Goal: Communication & Community: Participate in discussion

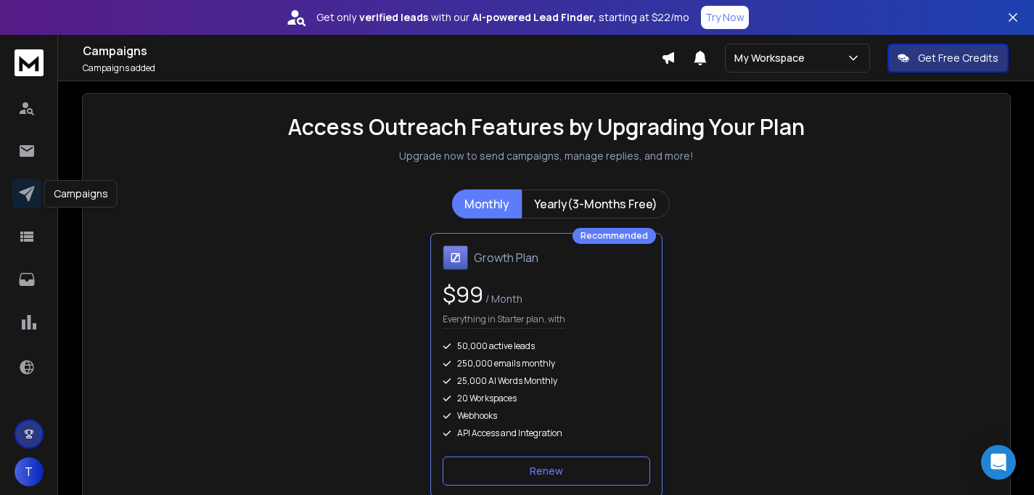
click at [25, 190] on icon at bounding box center [26, 193] width 15 height 15
click at [26, 160] on link at bounding box center [26, 150] width 29 height 29
click at [1005, 16] on div "Get only verified leads with our AI-powered Lead Finder, starting at $22/mo Try…" at bounding box center [517, 17] width 1034 height 35
click at [28, 155] on icon at bounding box center [27, 151] width 15 height 12
click at [22, 107] on icon at bounding box center [26, 107] width 17 height 17
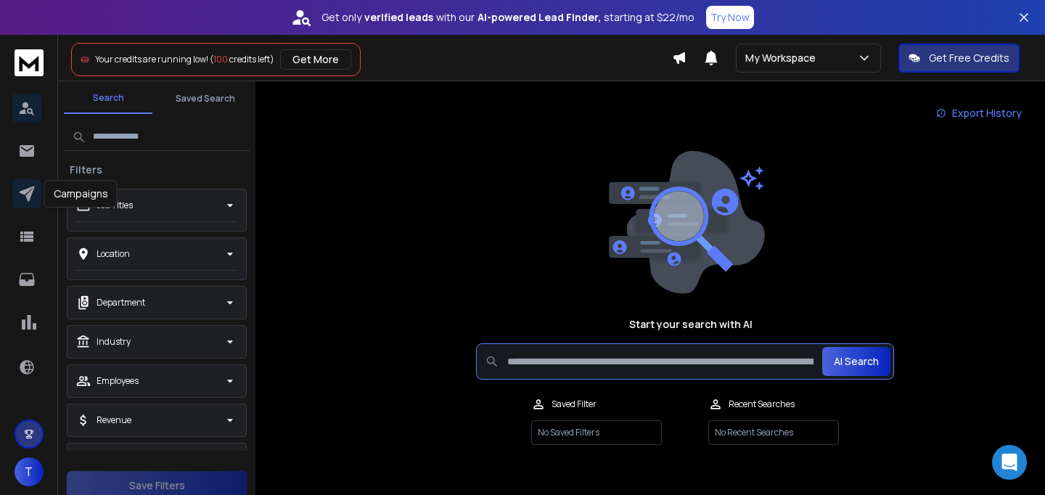
click at [31, 191] on icon at bounding box center [26, 193] width 15 height 15
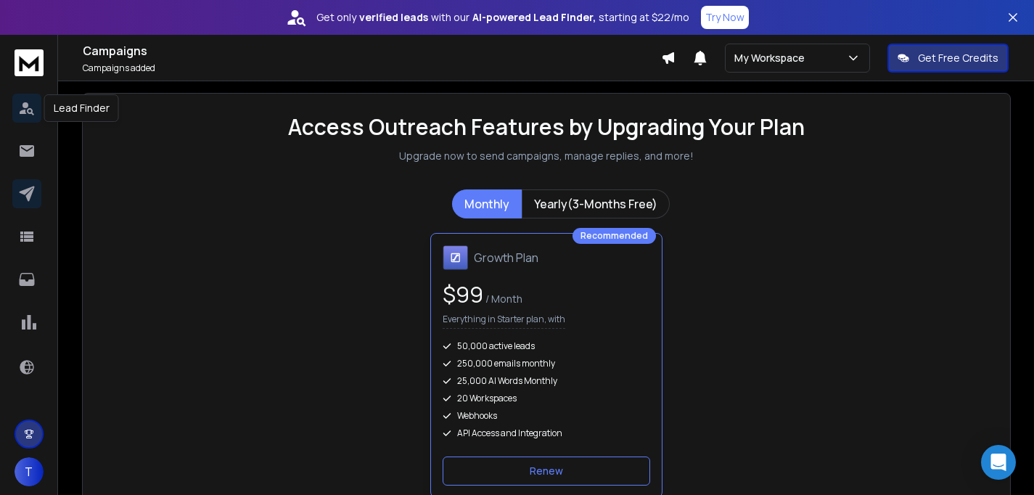
click at [25, 107] on circle at bounding box center [26, 105] width 6 height 6
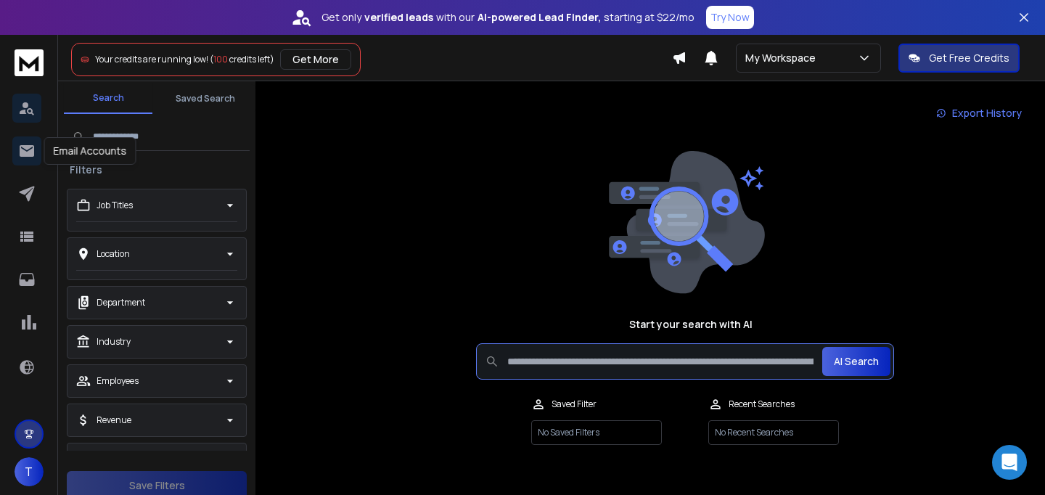
click at [26, 152] on icon at bounding box center [27, 151] width 15 height 12
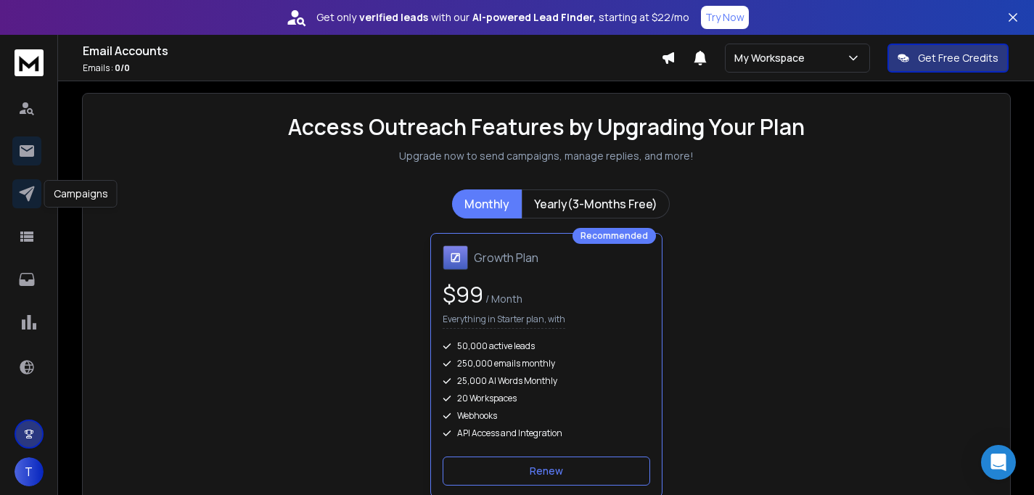
click at [33, 194] on icon at bounding box center [26, 193] width 17 height 17
click at [27, 195] on icon at bounding box center [26, 193] width 15 height 15
click at [32, 159] on icon at bounding box center [26, 150] width 17 height 17
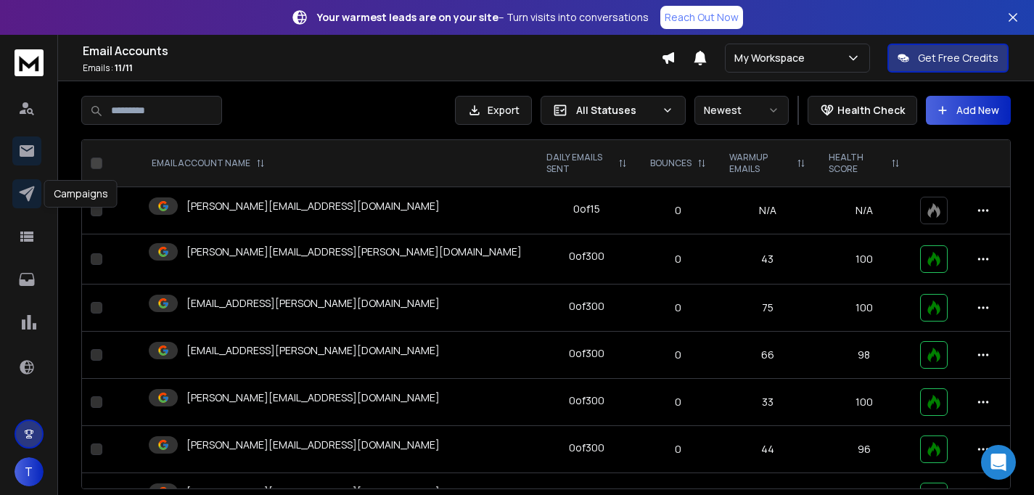
click at [22, 194] on icon at bounding box center [26, 193] width 17 height 17
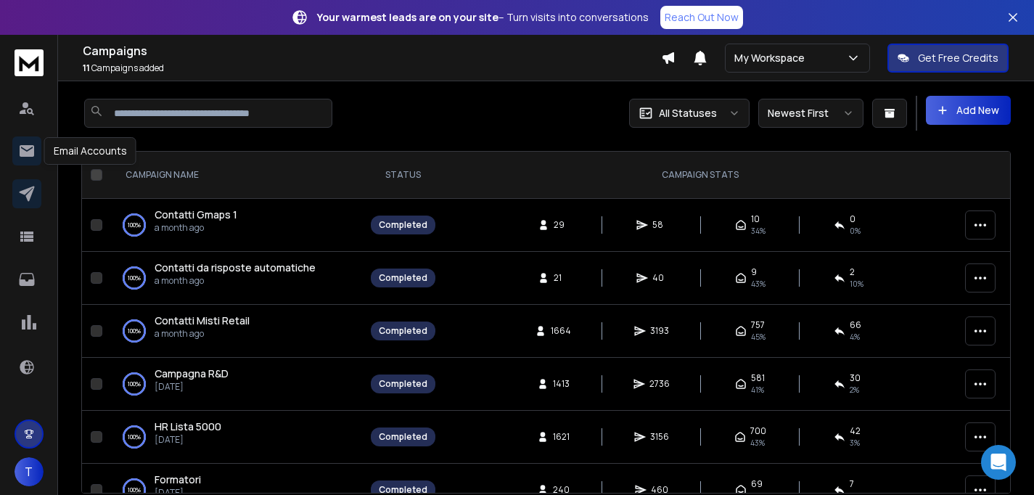
click at [25, 155] on icon at bounding box center [27, 151] width 15 height 12
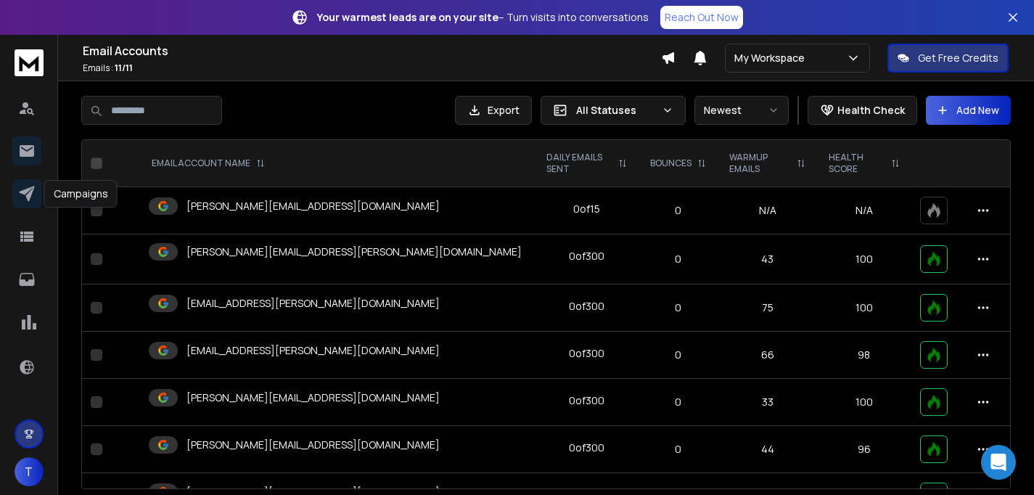
click at [29, 189] on icon at bounding box center [26, 193] width 15 height 15
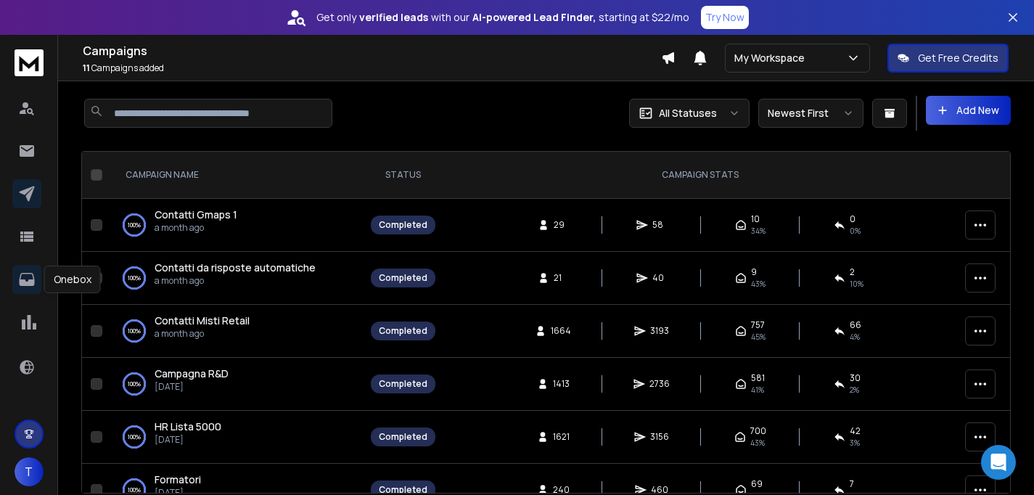
click at [26, 285] on icon at bounding box center [26, 279] width 15 height 13
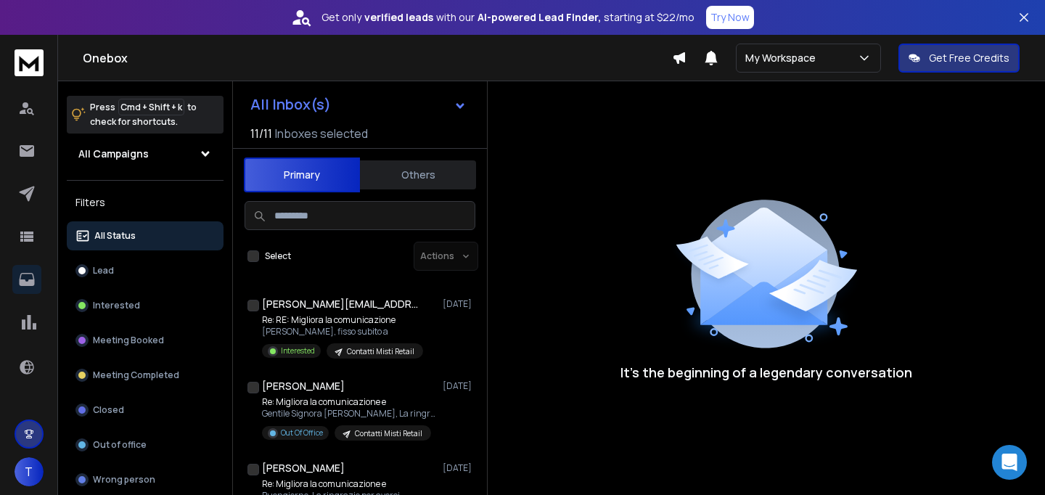
click at [136, 234] on button "All Status" at bounding box center [145, 235] width 157 height 29
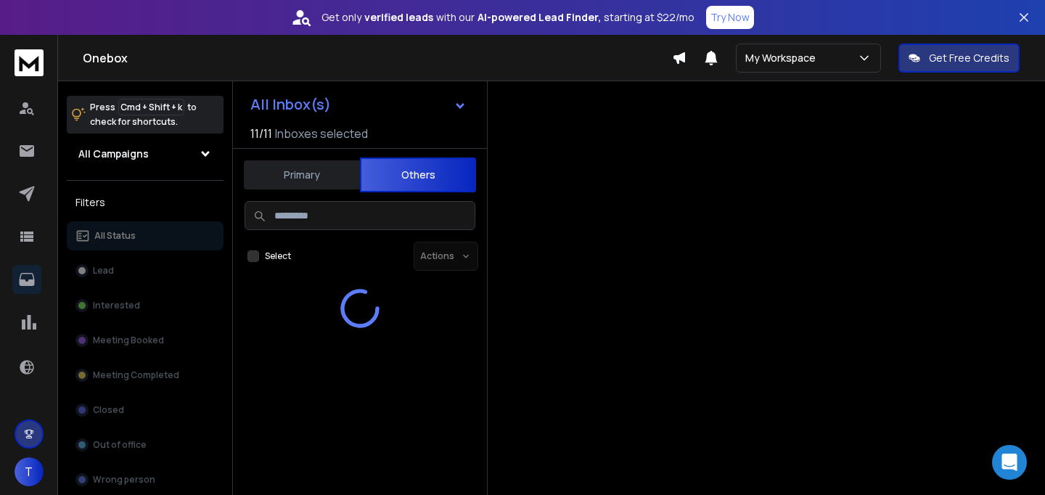
click at [411, 167] on button "Others" at bounding box center [418, 175] width 116 height 35
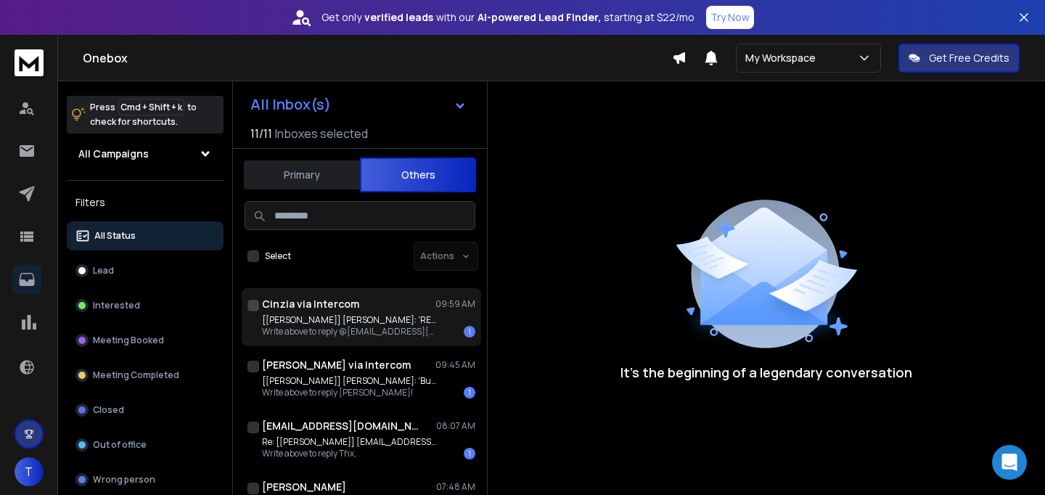
click at [366, 321] on p "[[PERSON_NAME]] [PERSON_NAME]: 'RE: Kick off" at bounding box center [349, 320] width 174 height 12
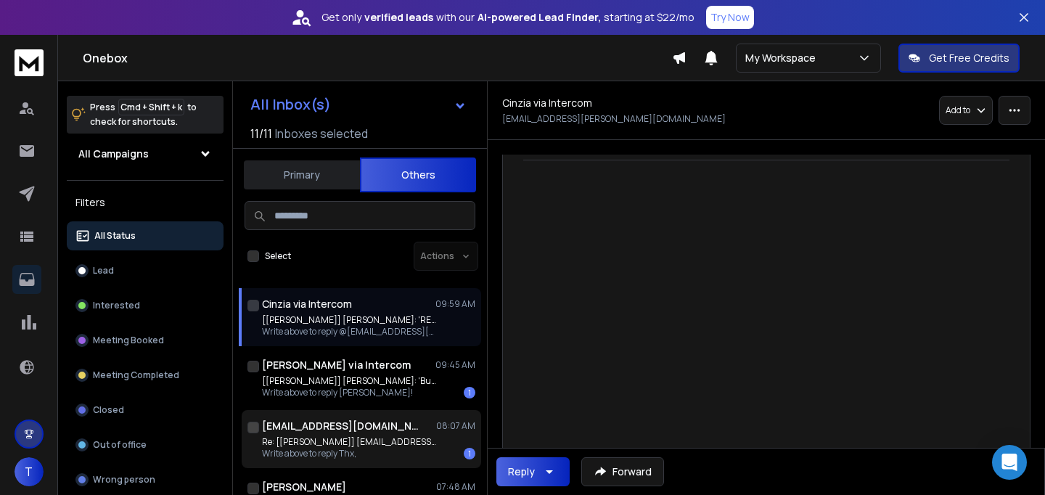
scroll to position [141, 0]
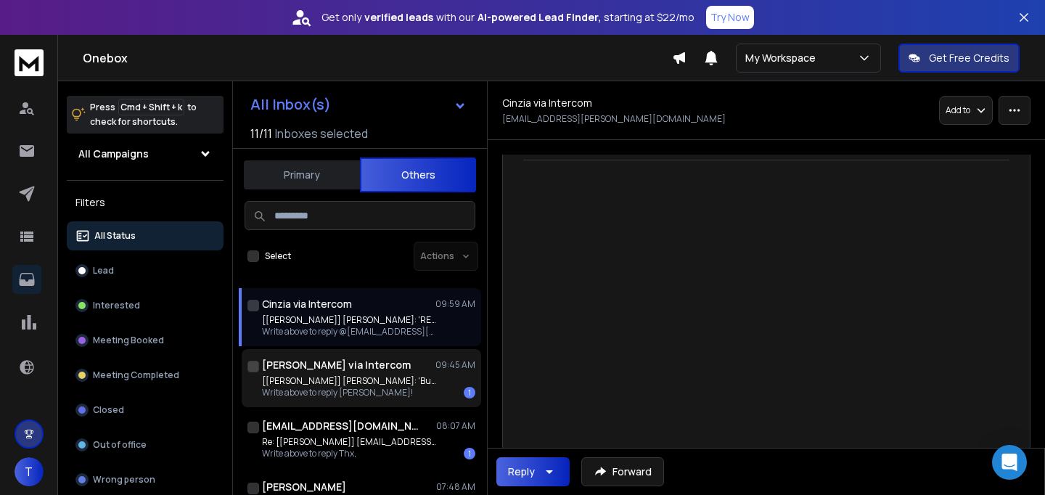
click at [377, 389] on p "Write above to reply [PERSON_NAME]!" at bounding box center [349, 393] width 174 height 12
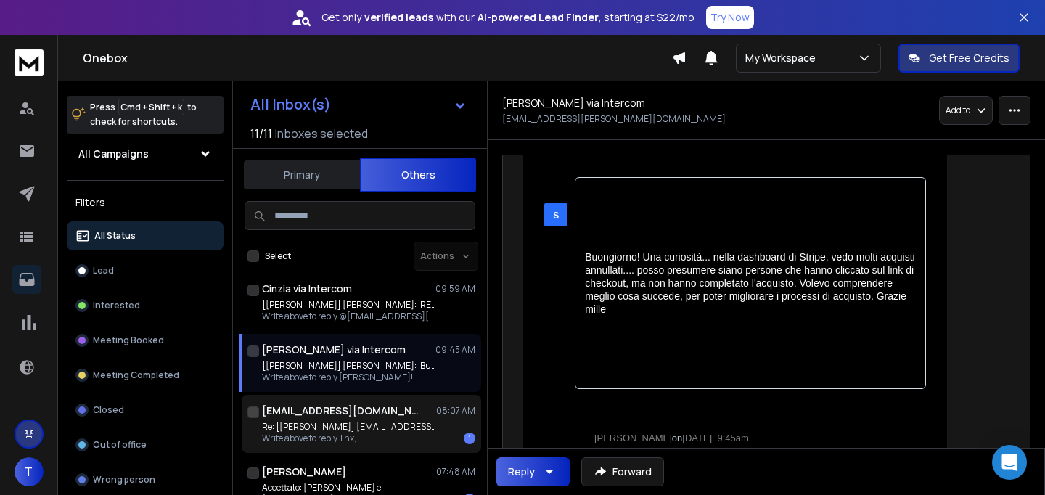
scroll to position [86, 0]
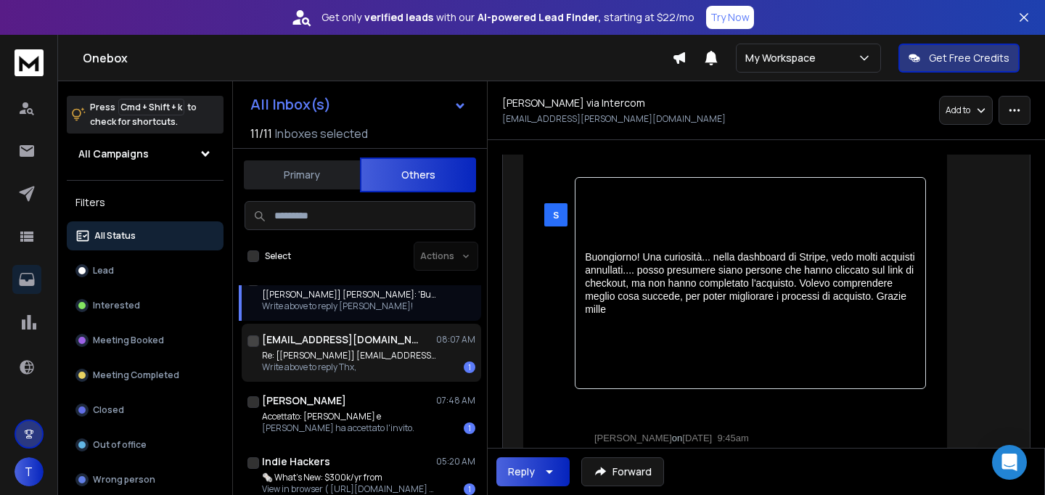
click at [369, 355] on p "Re: [[PERSON_NAME]] [EMAIL_ADDRESS][DOMAIN_NAME]: '[ACCOUNT BLOCKED]" at bounding box center [349, 356] width 174 height 12
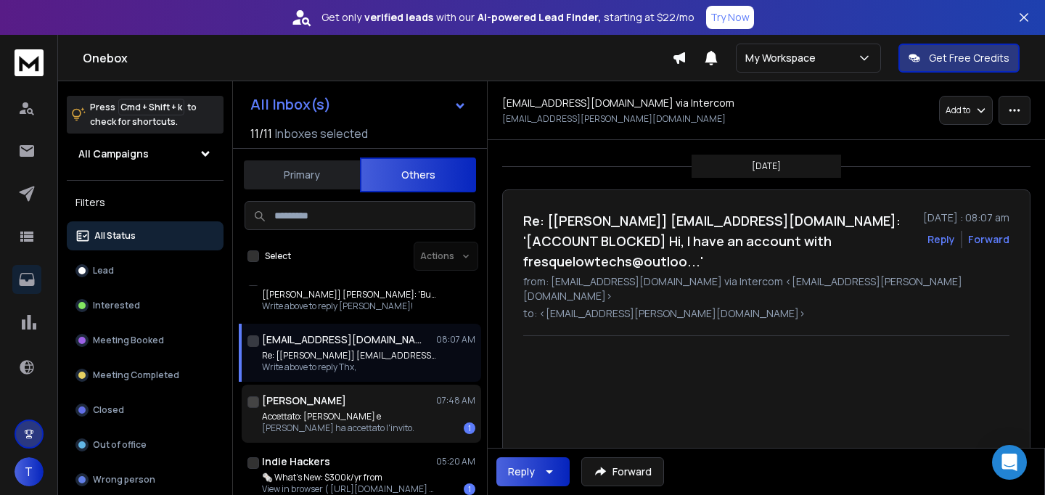
click at [372, 411] on p "Accettato: [PERSON_NAME] e" at bounding box center [338, 417] width 152 height 12
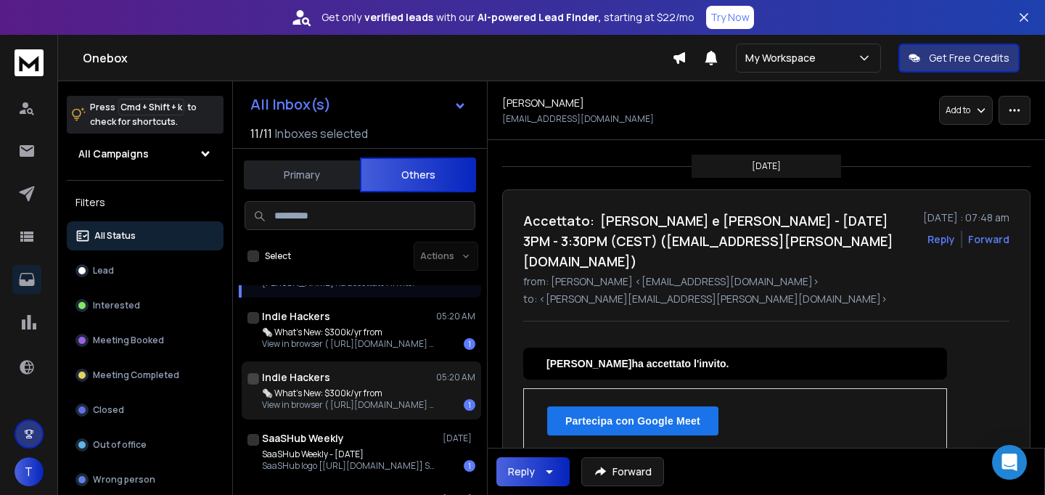
scroll to position [236, 0]
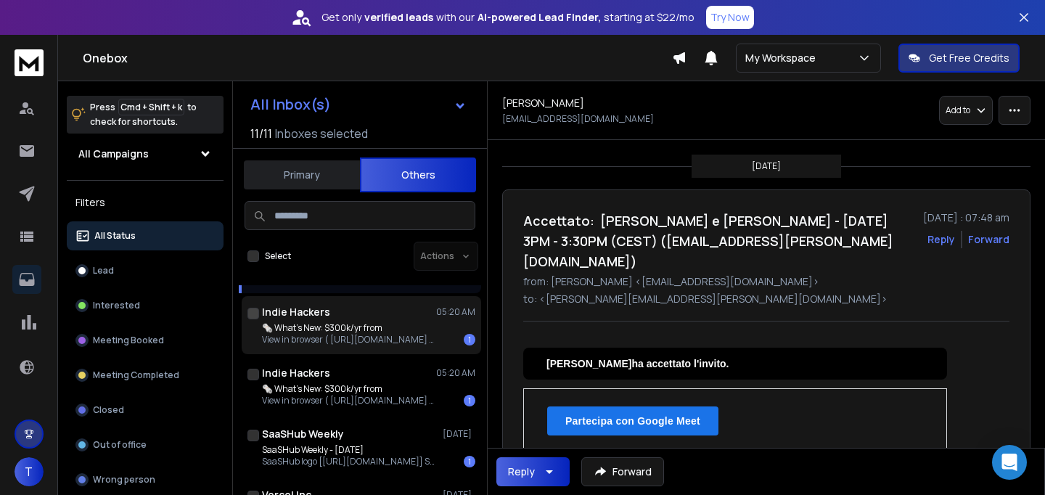
click at [355, 344] on p "View in browser ( [URL][DOMAIN_NAME] ) -->" at bounding box center [349, 340] width 174 height 12
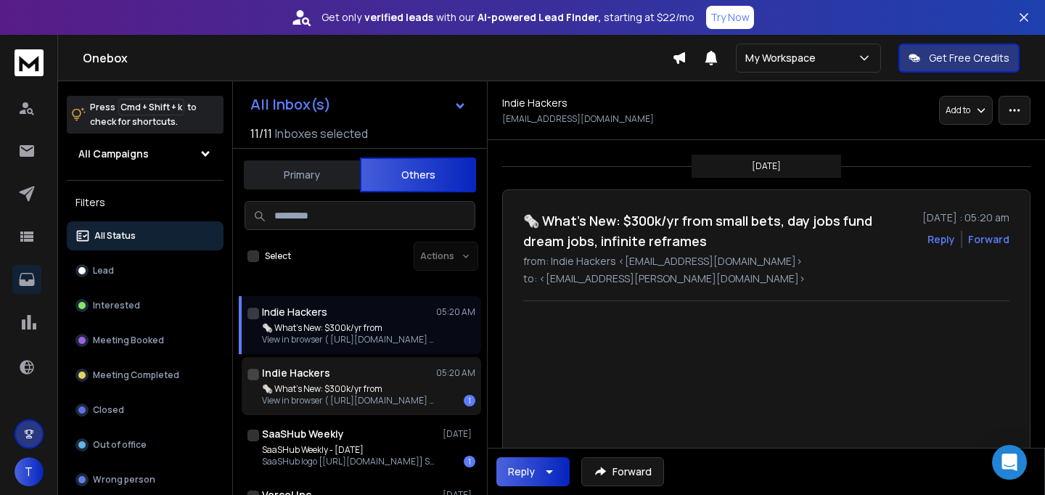
click at [368, 380] on div "Indie Hackers 05:20 AM 🗞️ What's New: $300k/yr from View in browser ( [URL][DOM…" at bounding box center [368, 386] width 213 height 41
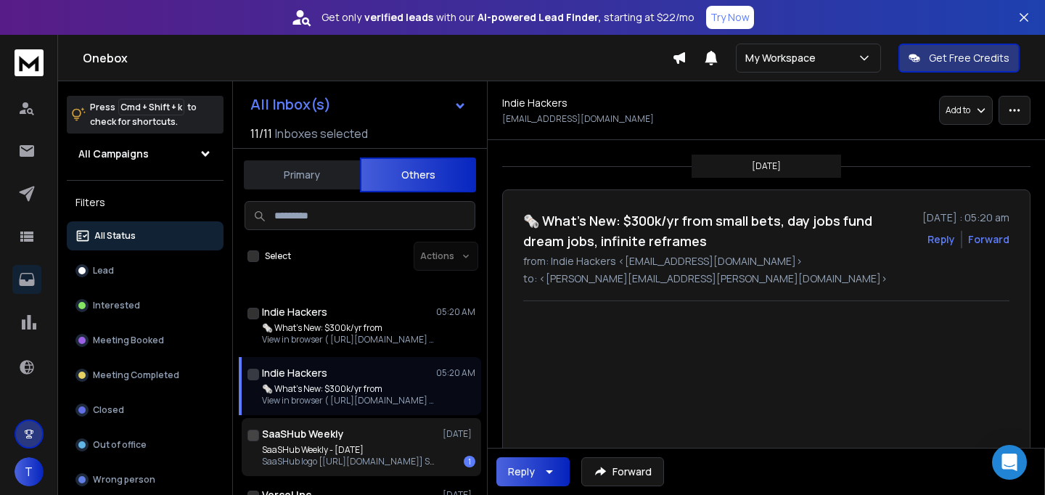
click at [375, 436] on div "SaaSHub Weekly [DATE]" at bounding box center [368, 434] width 213 height 15
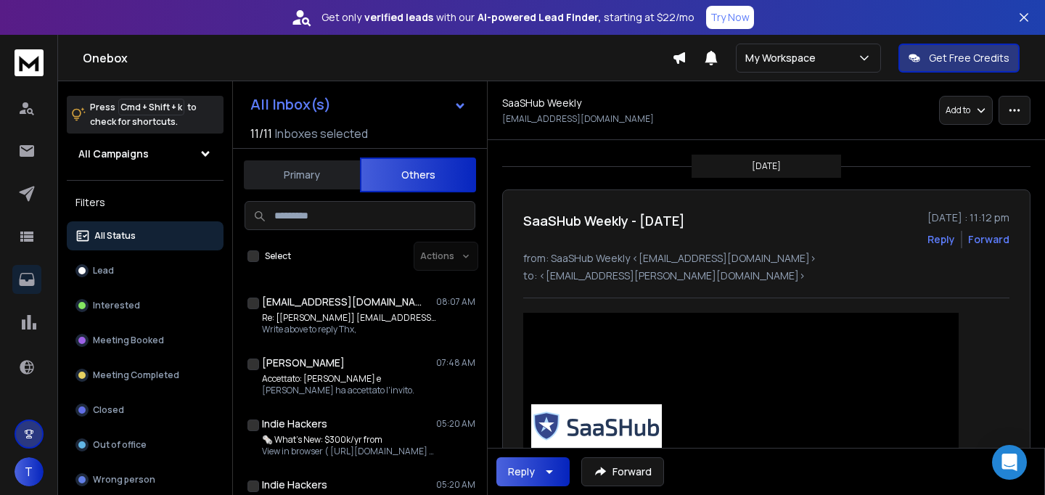
scroll to position [0, 0]
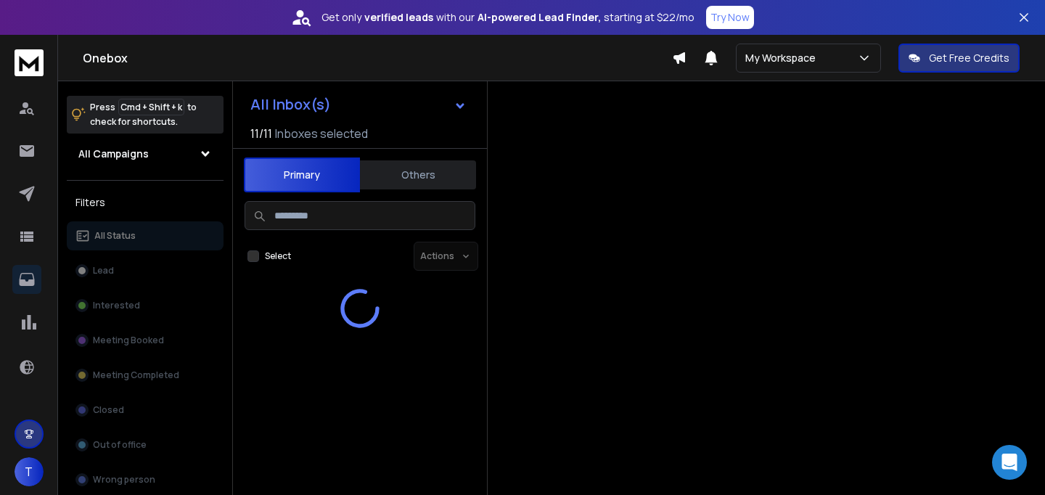
click at [301, 180] on button "Primary" at bounding box center [302, 175] width 116 height 35
